Goal: Task Accomplishment & Management: Manage account settings

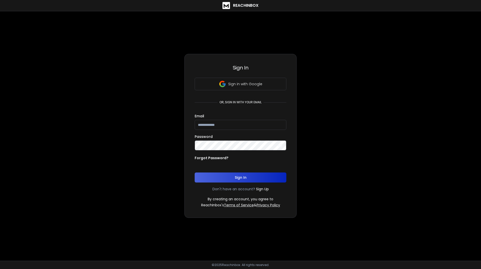
click at [228, 125] on input "email" at bounding box center [240, 125] width 92 height 10
paste input "**********"
type input "**********"
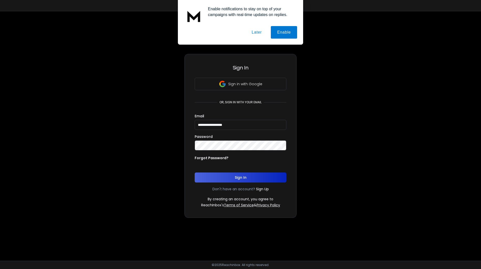
click at [236, 177] on button "Sign In" at bounding box center [240, 177] width 92 height 10
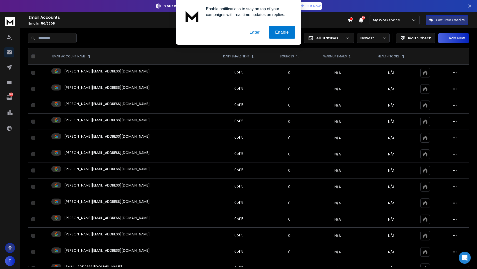
click at [258, 33] on button "Later" at bounding box center [254, 32] width 23 height 13
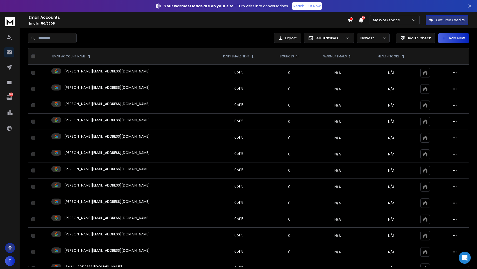
click at [457, 37] on button "Add New" at bounding box center [453, 38] width 31 height 10
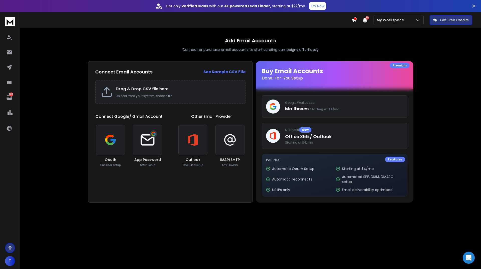
click at [115, 137] on icon at bounding box center [110, 139] width 13 height 15
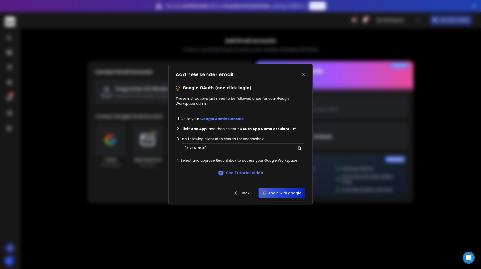
click at [294, 194] on button "Login with google" at bounding box center [281, 193] width 47 height 10
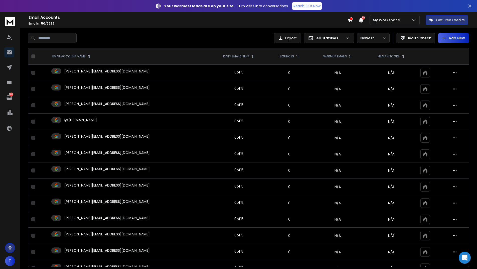
click at [453, 40] on button "Add New" at bounding box center [453, 38] width 31 height 10
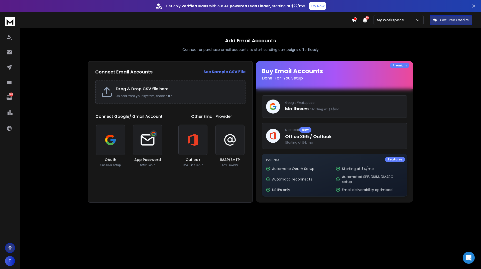
click at [106, 145] on icon at bounding box center [110, 139] width 13 height 15
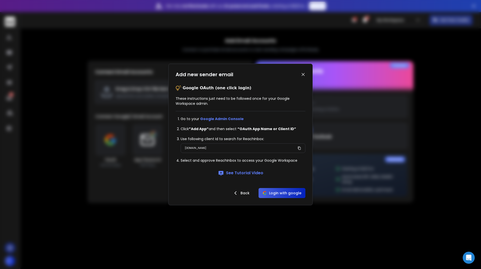
drag, startPoint x: 276, startPoint y: 193, endPoint x: 279, endPoint y: 192, distance: 3.3
click at [276, 193] on button "Login with google" at bounding box center [281, 193] width 47 height 10
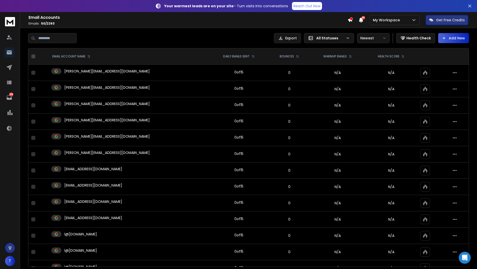
click at [452, 41] on button "Add New" at bounding box center [453, 38] width 31 height 10
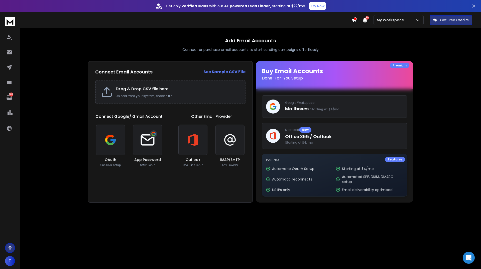
click at [109, 147] on div at bounding box center [110, 139] width 29 height 31
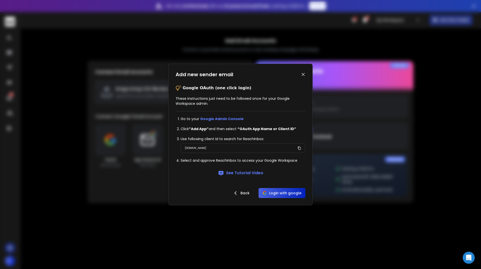
click at [283, 194] on button "Login with google" at bounding box center [281, 193] width 47 height 10
